Goal: Task Accomplishment & Management: Manage account settings

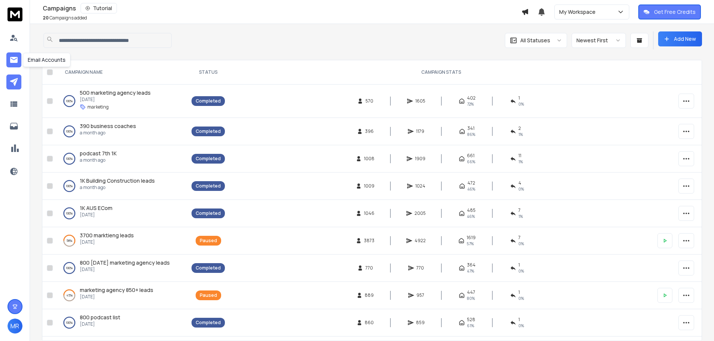
click at [10, 60] on icon at bounding box center [13, 60] width 7 height 6
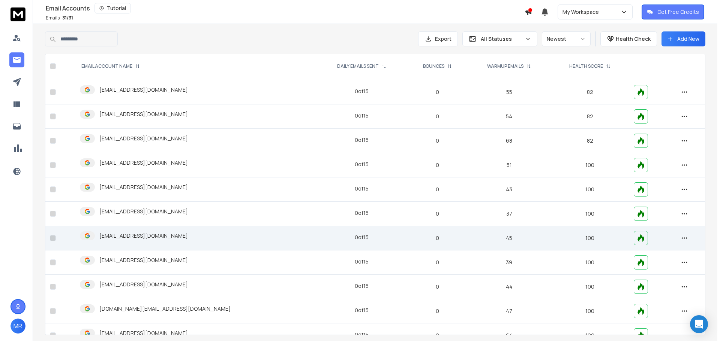
scroll to position [205, 0]
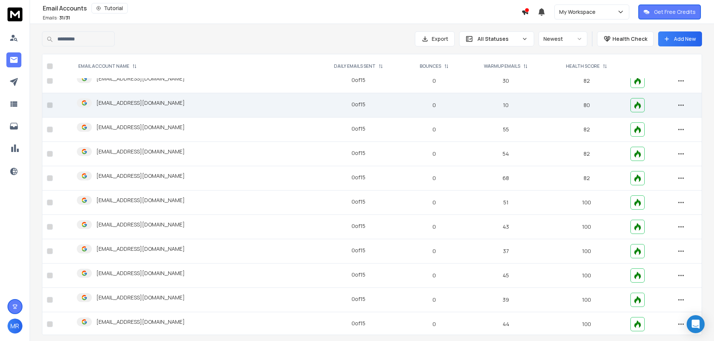
click at [465, 104] on td "10" at bounding box center [505, 105] width 83 height 24
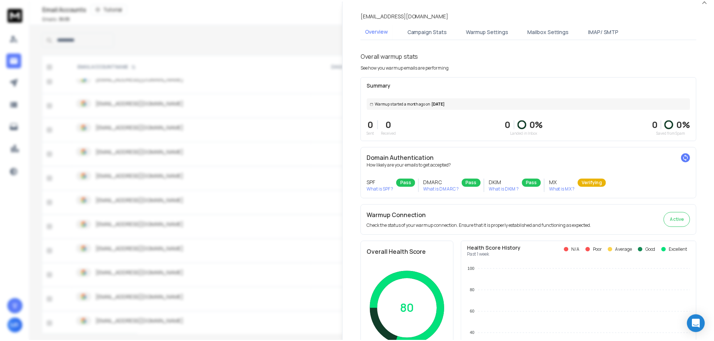
scroll to position [0, 0]
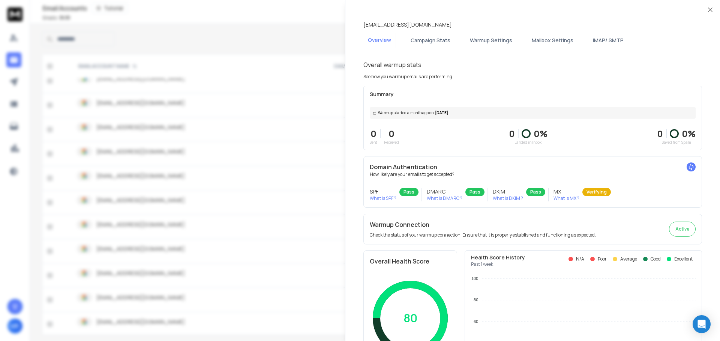
click at [486, 36] on button "Warmup Settings" at bounding box center [490, 40] width 51 height 16
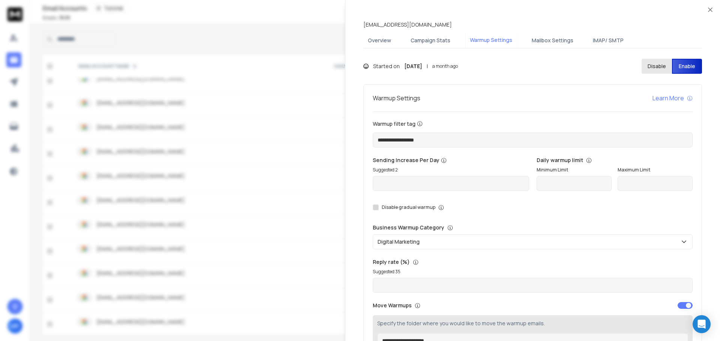
click at [386, 37] on button "Overview" at bounding box center [379, 40] width 32 height 16
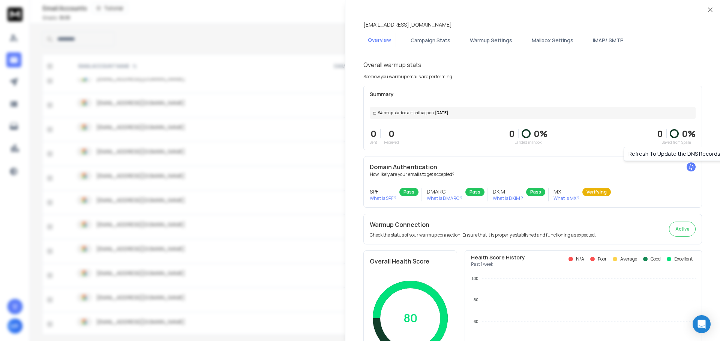
click at [691, 165] on icon at bounding box center [690, 166] width 7 height 7
click at [708, 11] on icon "button" at bounding box center [709, 9] width 7 height 7
